Goal: Ask a question

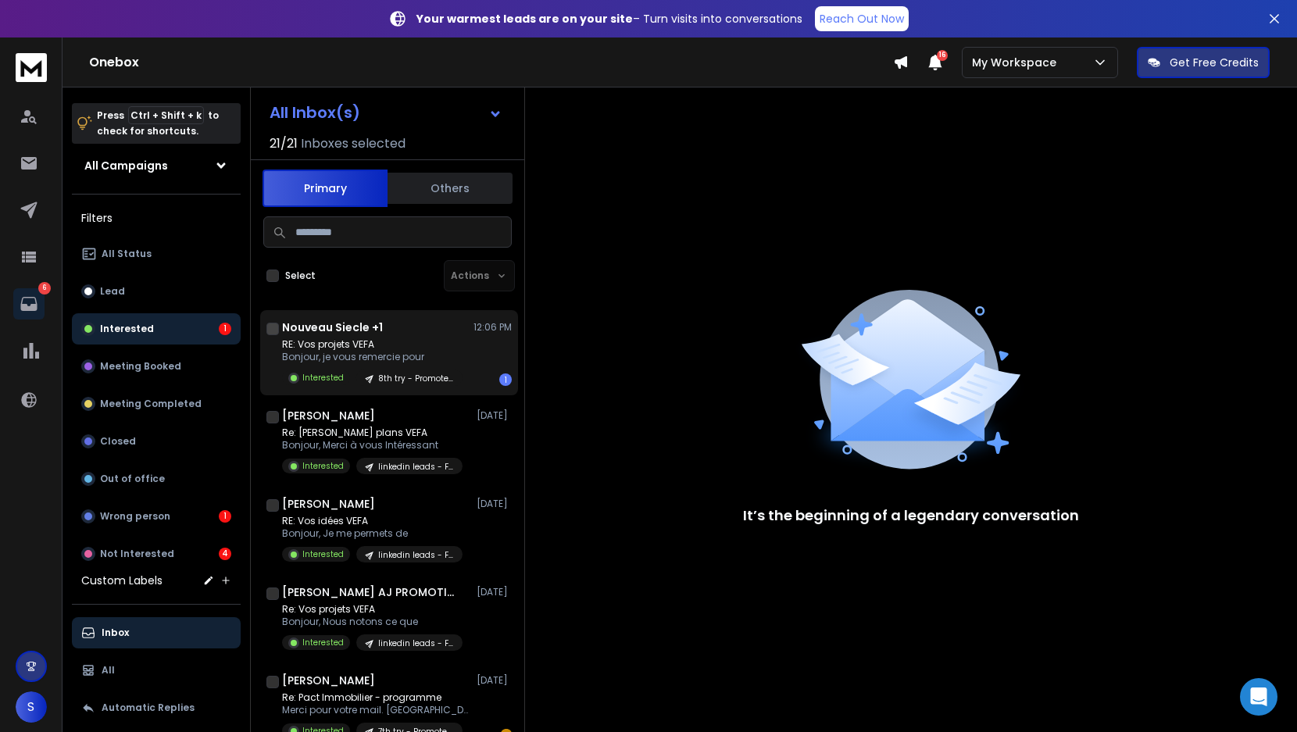
click at [456, 346] on p "RE: Vos projets VEFA" at bounding box center [372, 344] width 180 height 13
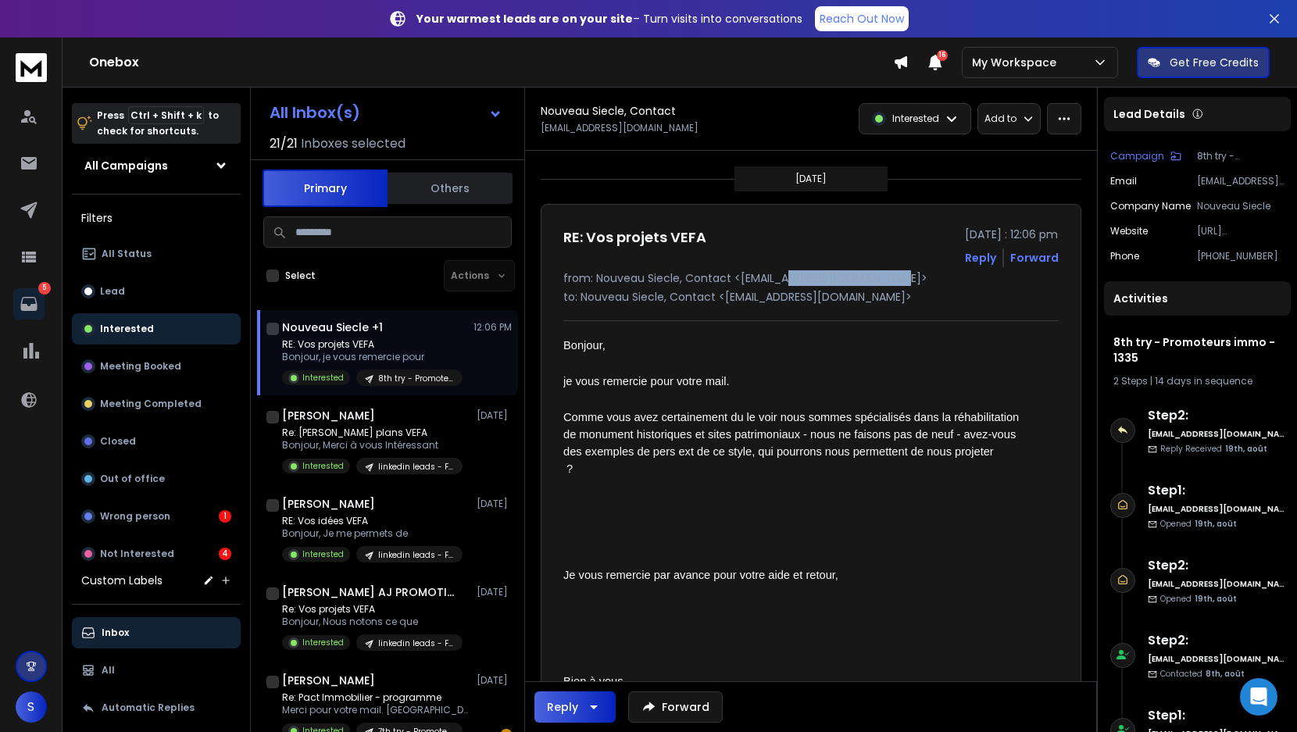
drag, startPoint x: 791, startPoint y: 274, endPoint x: 901, endPoint y: 277, distance: 110.2
click at [901, 277] on p "from: Nouveau Siecle, Contact <[EMAIL_ADDRESS][DOMAIN_NAME]>" at bounding box center [810, 278] width 495 height 16
copy p "[DOMAIN_NAME]"
drag, startPoint x: 715, startPoint y: 503, endPoint x: 960, endPoint y: 512, distance: 245.5
click at [960, 477] on div "Comme vous avez certainement du le voir nous sommes spécialisés dans la réhabil…" at bounding box center [791, 443] width 456 height 69
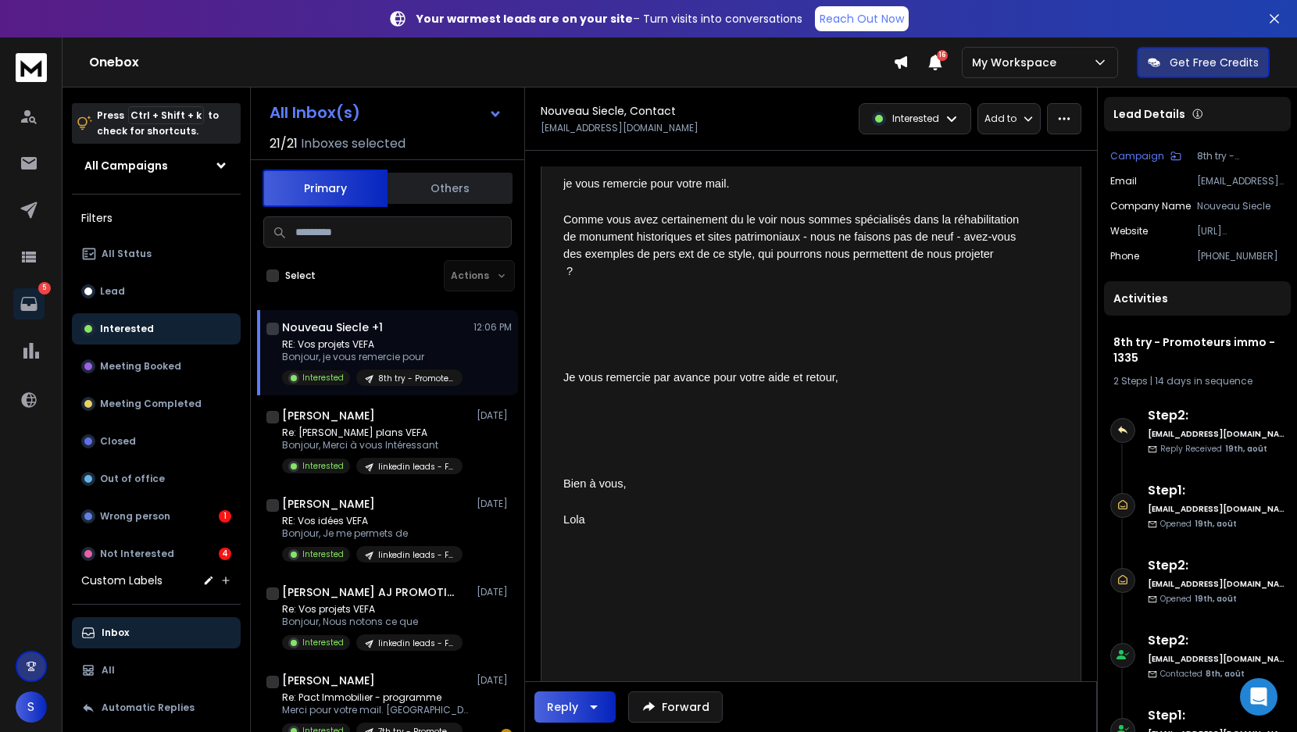
scroll to position [198, 0]
drag, startPoint x: 820, startPoint y: 445, endPoint x: 566, endPoint y: 404, distance: 257.1
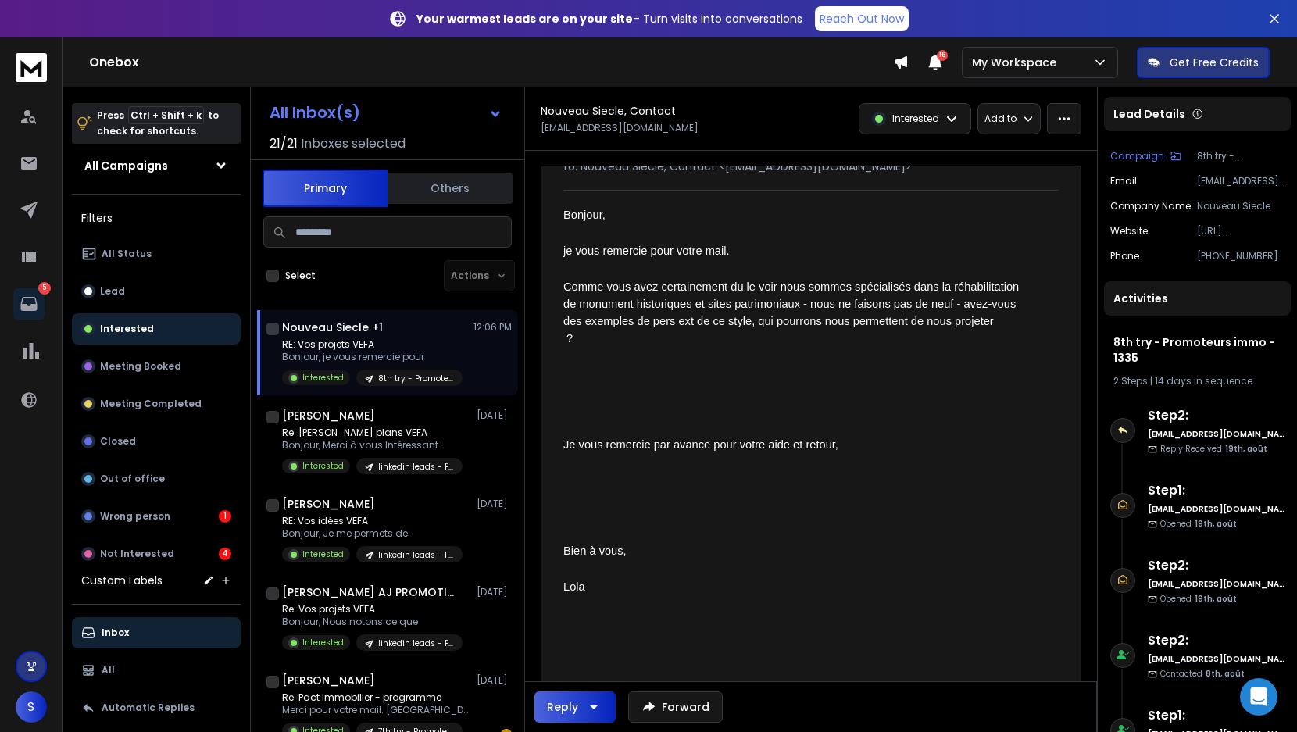
scroll to position [127, 0]
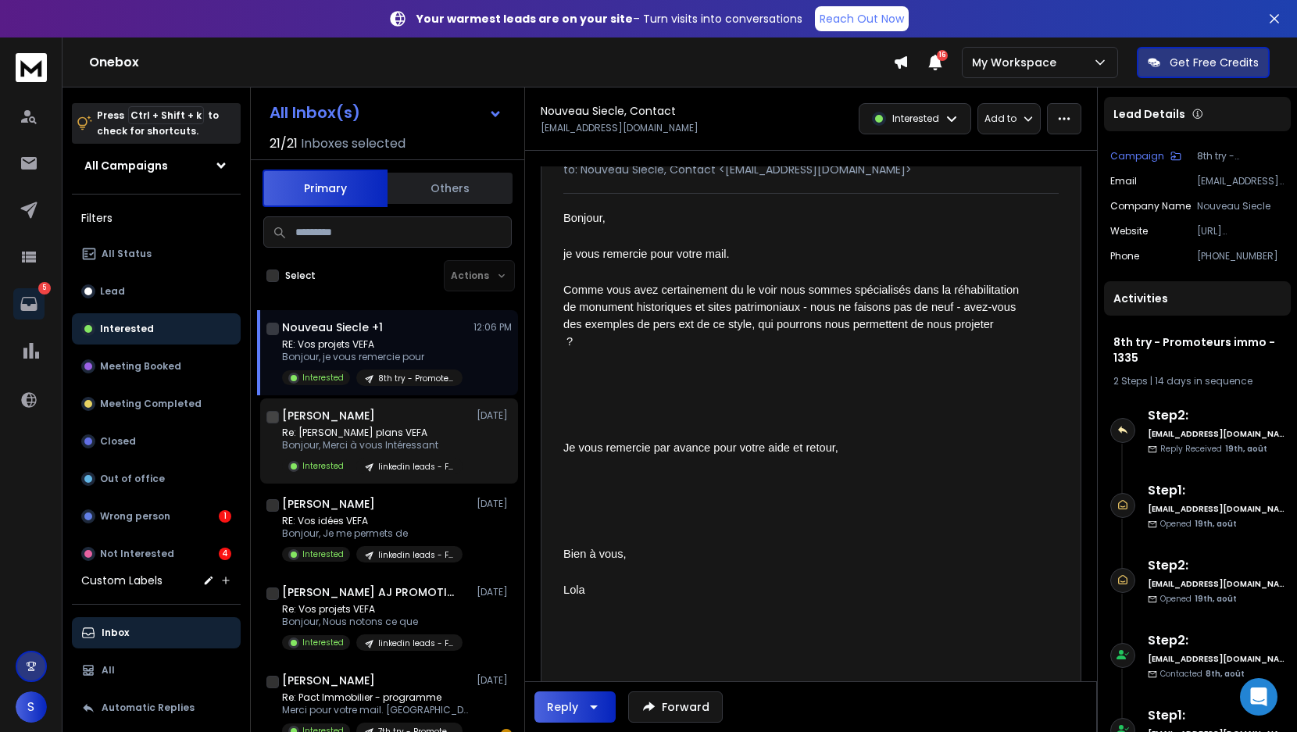
click at [482, 460] on div "Re: [PERSON_NAME] plans VEFA Bonjour, Merci à vous Intéressant Interested linke…" at bounding box center [397, 451] width 230 height 48
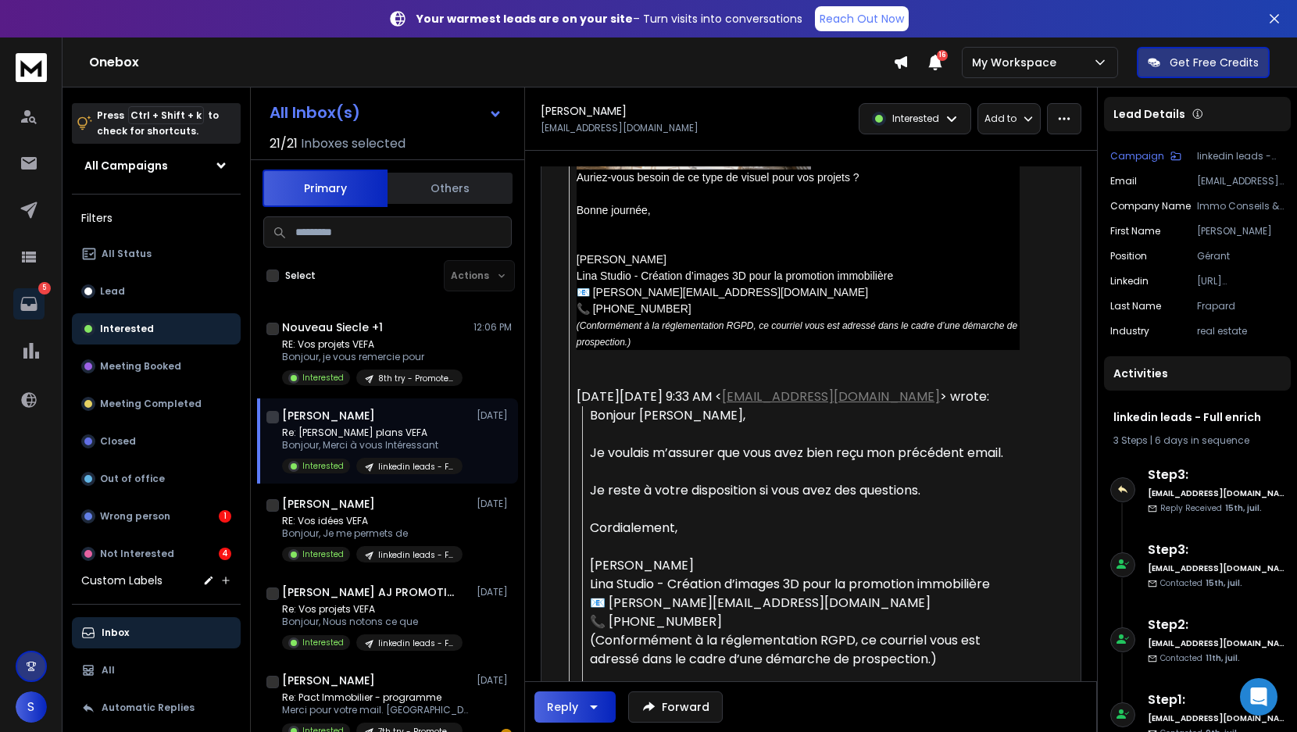
scroll to position [610, 0]
